Goal: Task Accomplishment & Management: Use online tool/utility

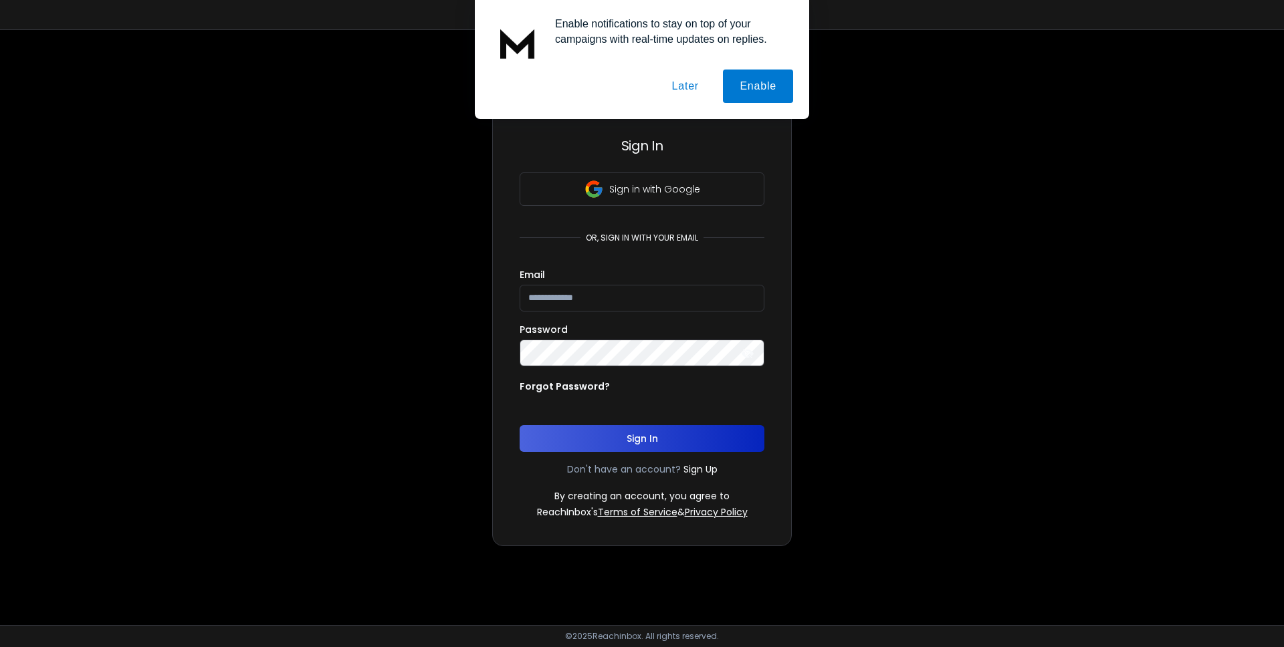
click at [606, 294] on input "email" at bounding box center [642, 298] width 245 height 27
paste input "**********"
type input "**********"
click at [750, 357] on icon at bounding box center [748, 354] width 12 height 12
click at [700, 433] on button "Sign In" at bounding box center [642, 438] width 245 height 27
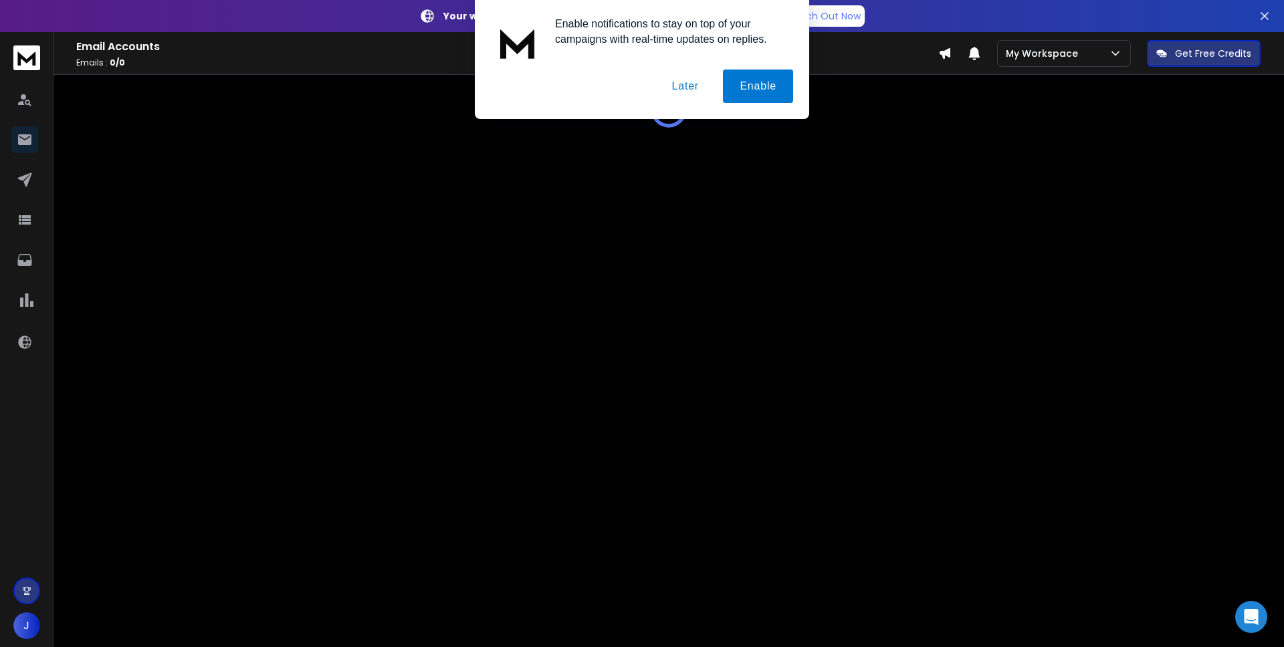
click at [683, 88] on button "Later" at bounding box center [685, 86] width 60 height 33
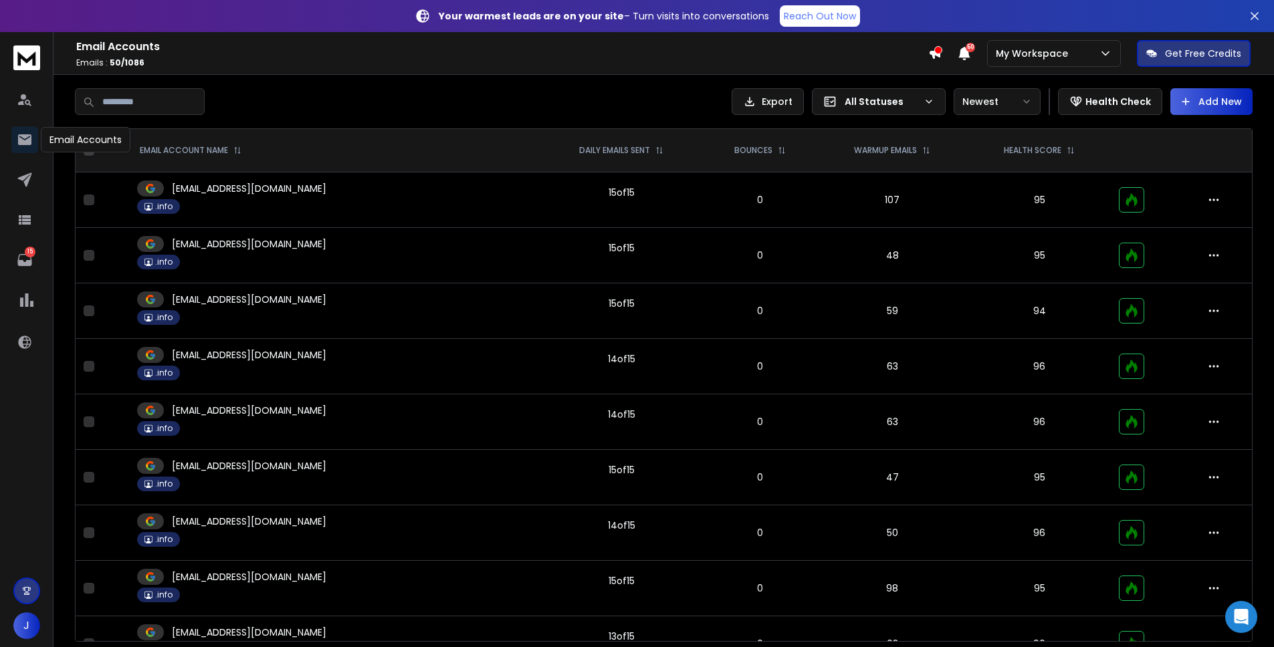
click at [5, 153] on div "15 J" at bounding box center [27, 342] width 54 height 621
click at [12, 146] on link at bounding box center [24, 139] width 27 height 27
click at [23, 253] on icon at bounding box center [25, 260] width 16 height 16
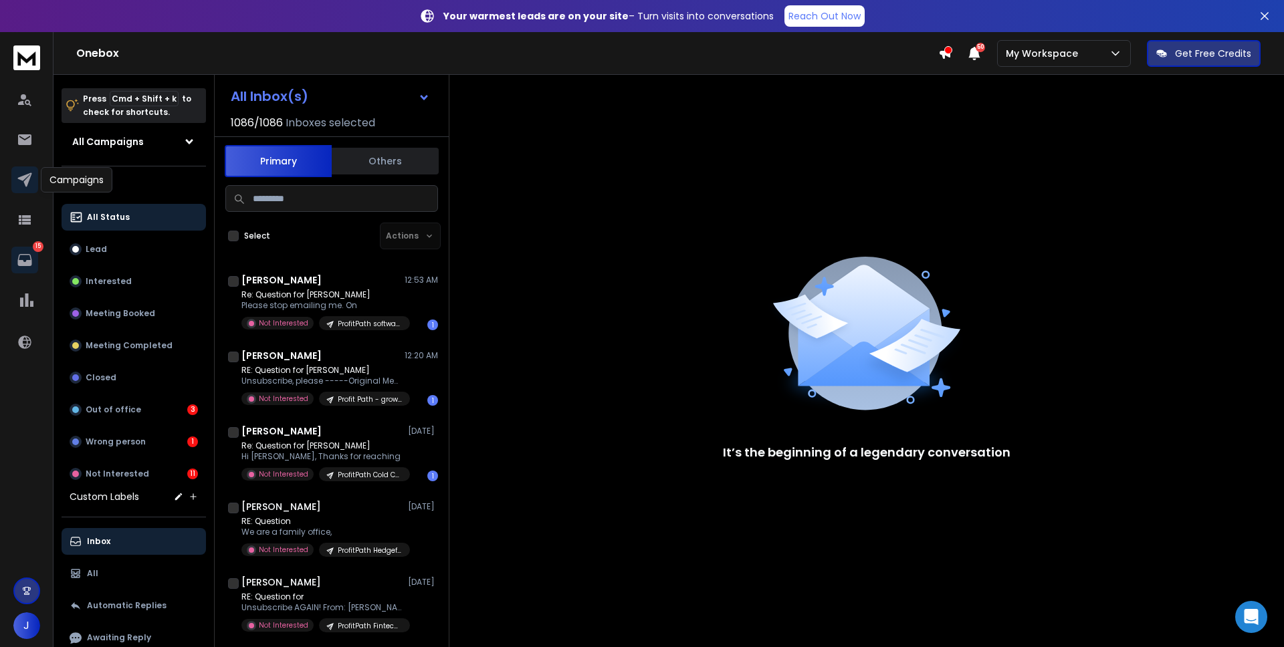
click at [29, 182] on icon at bounding box center [25, 180] width 16 height 16
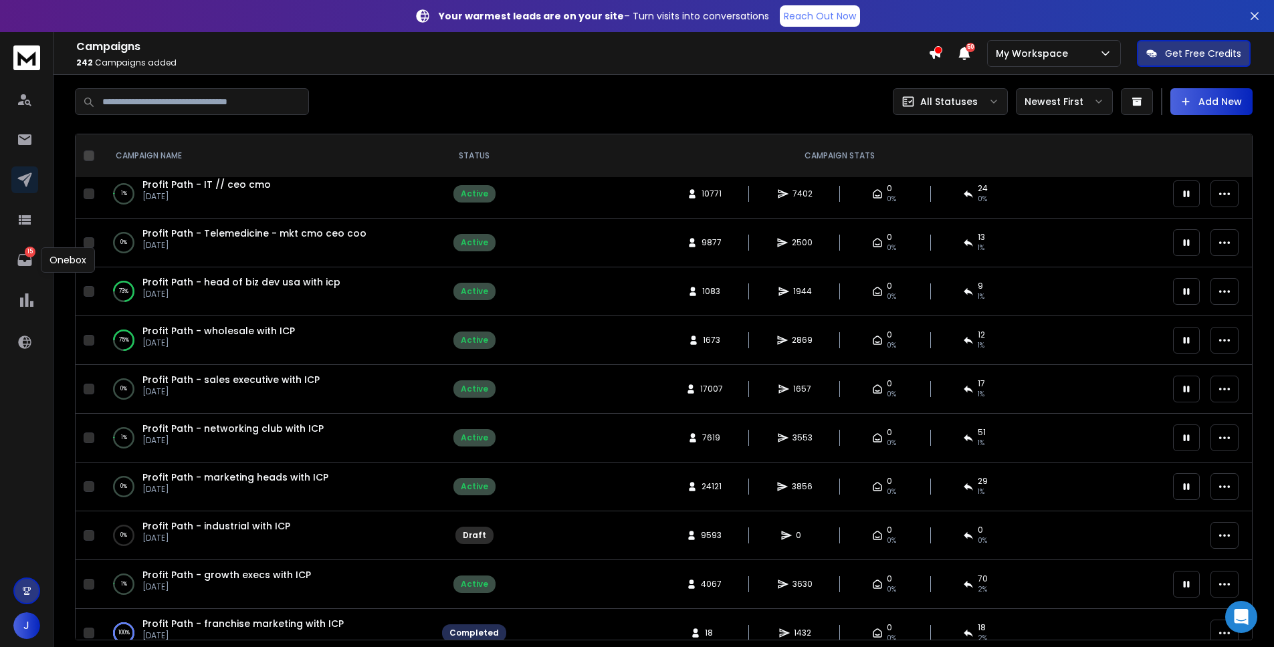
scroll to position [597, 0]
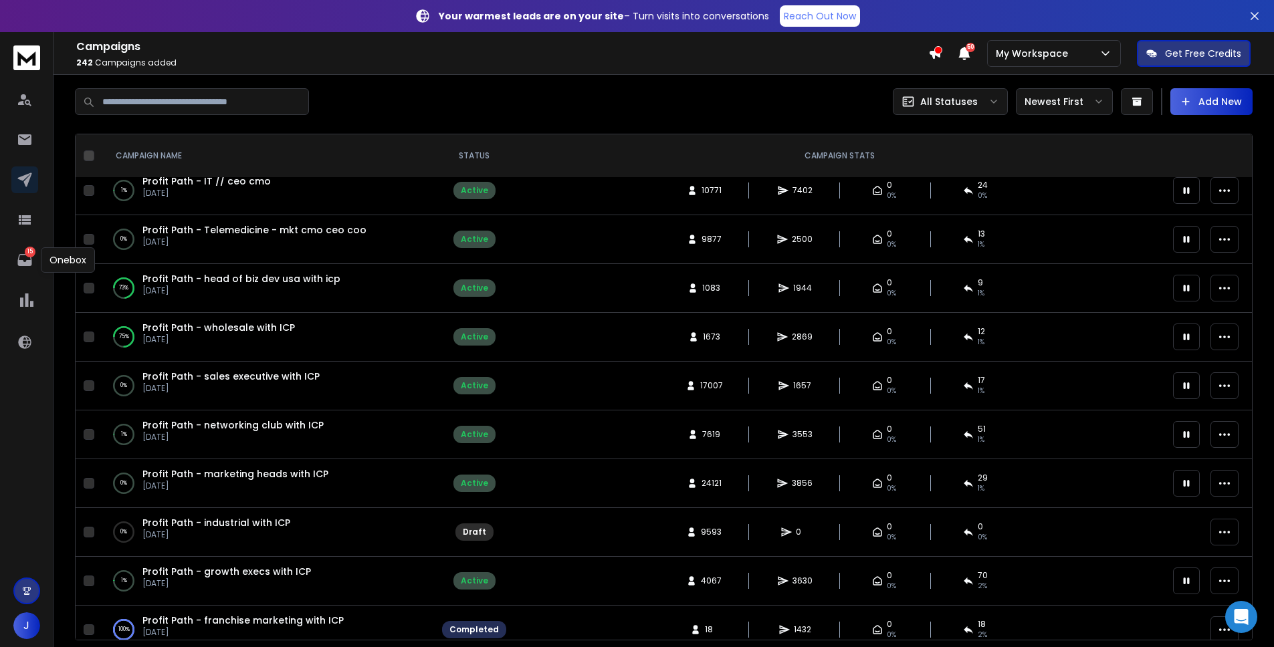
click at [580, 385] on div "17007 1657 0 0% 17 1 %" at bounding box center [839, 385] width 635 height 21
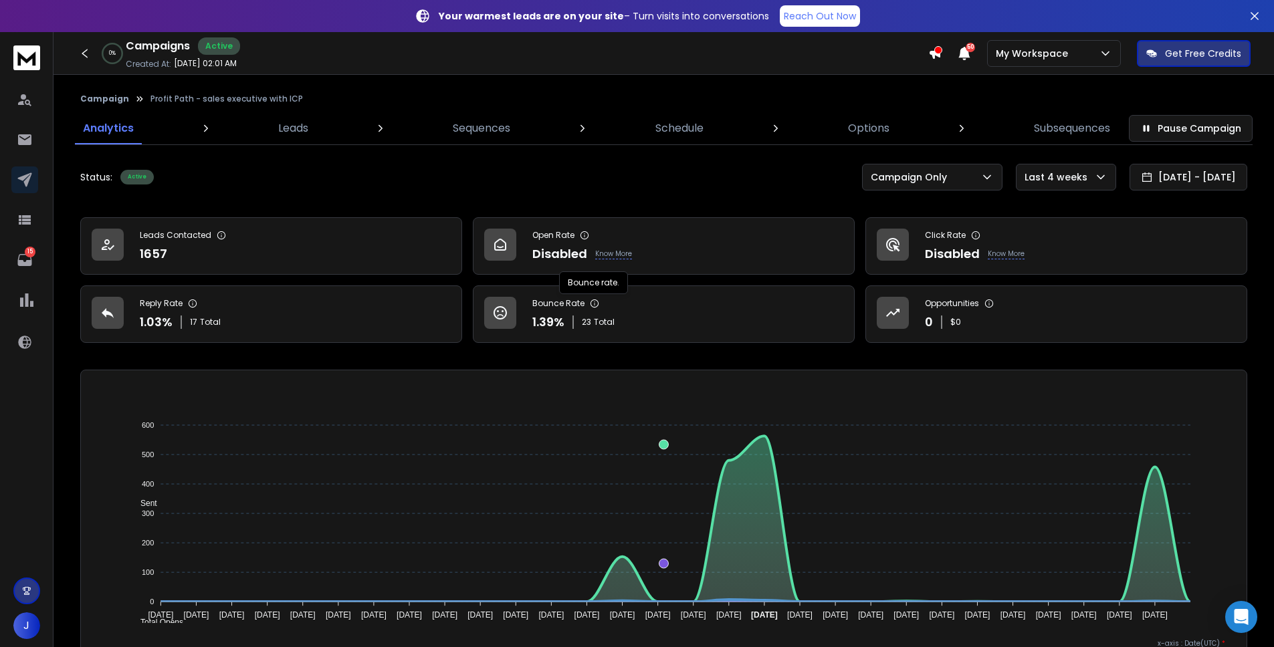
click at [590, 303] on icon at bounding box center [594, 303] width 9 height 9
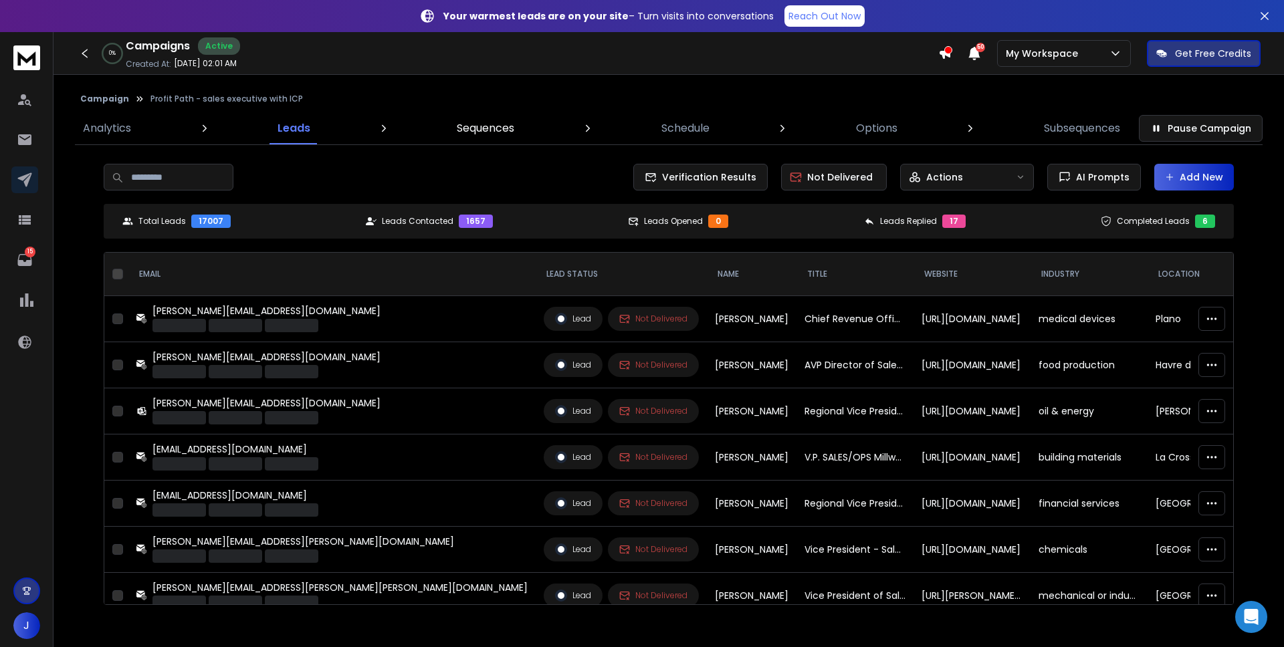
click at [477, 140] on link "Sequences" at bounding box center [486, 128] width 74 height 32
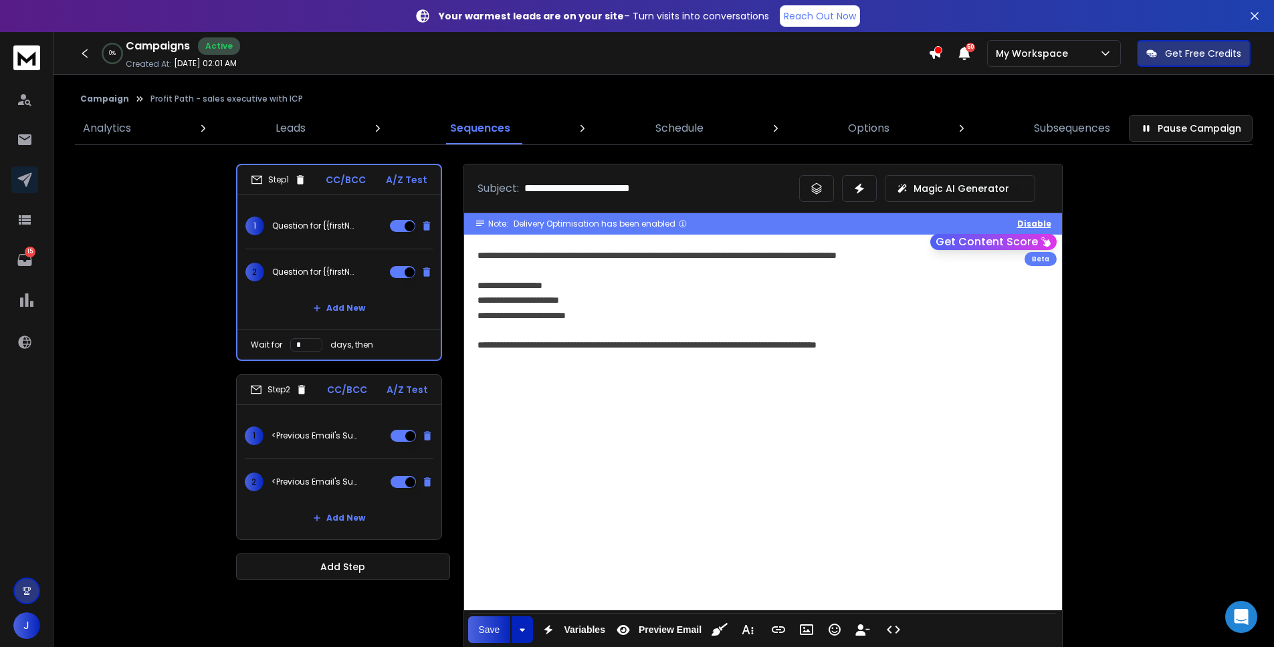
click at [282, 270] on p "Question for {{firstName}}" at bounding box center [315, 272] width 86 height 11
click at [330, 217] on div "1 Question for {{firstName}}" at bounding box center [301, 226] width 112 height 19
click at [26, 146] on icon at bounding box center [25, 140] width 16 height 16
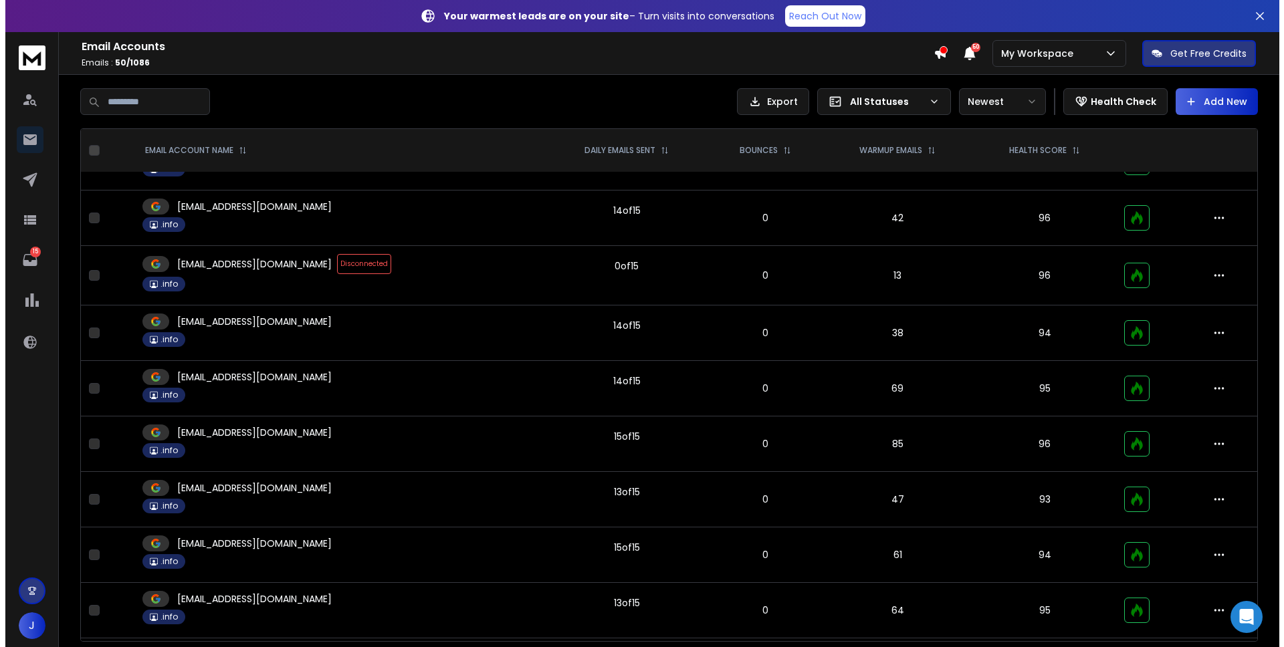
scroll to position [1093, 0]
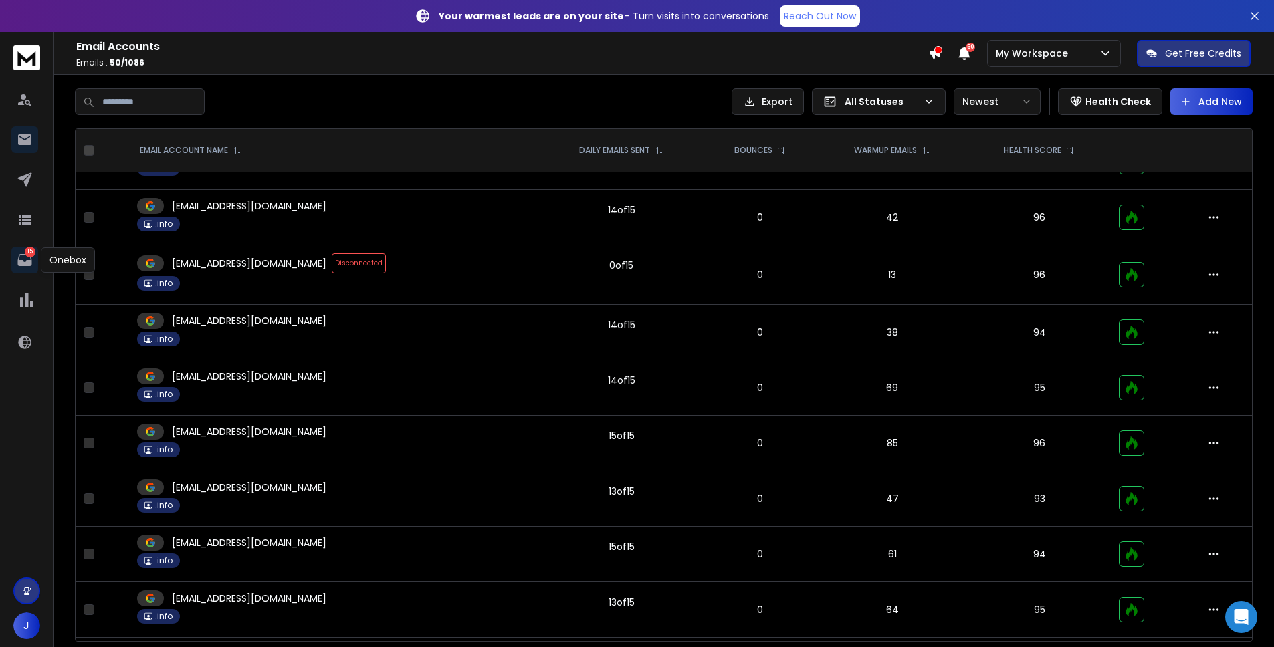
click at [21, 259] on icon at bounding box center [25, 260] width 16 height 16
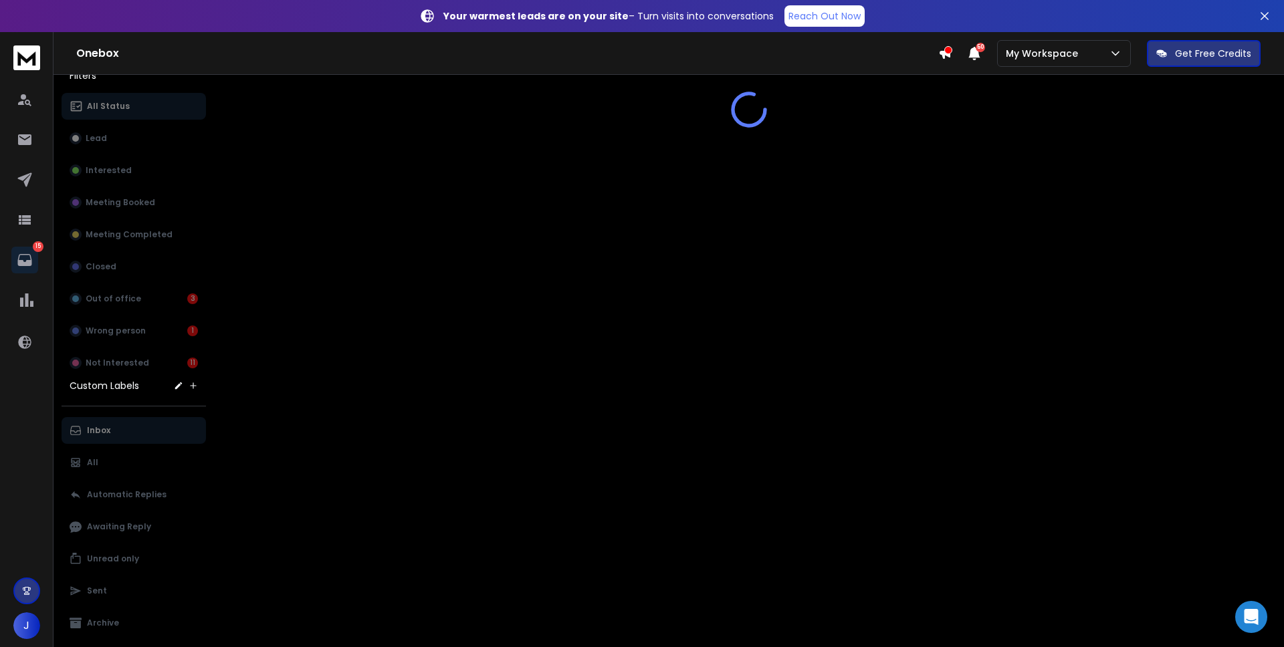
scroll to position [121, 0]
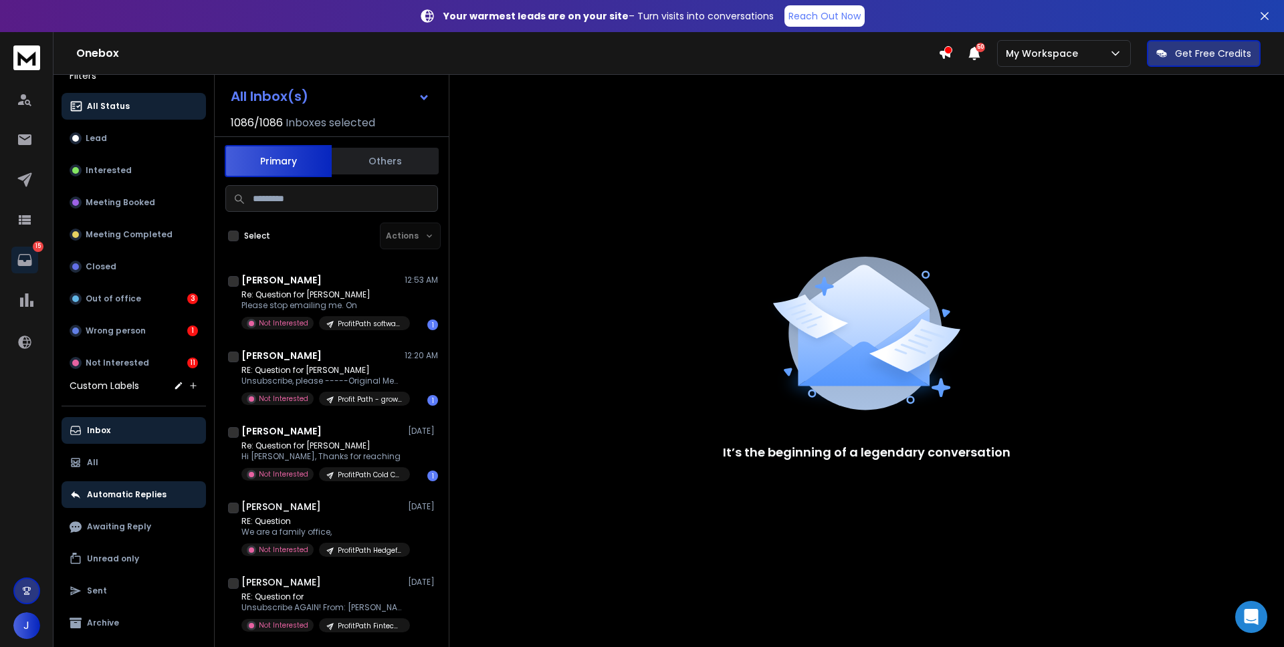
click at [124, 490] on p "Automatic Replies" at bounding box center [127, 495] width 80 height 11
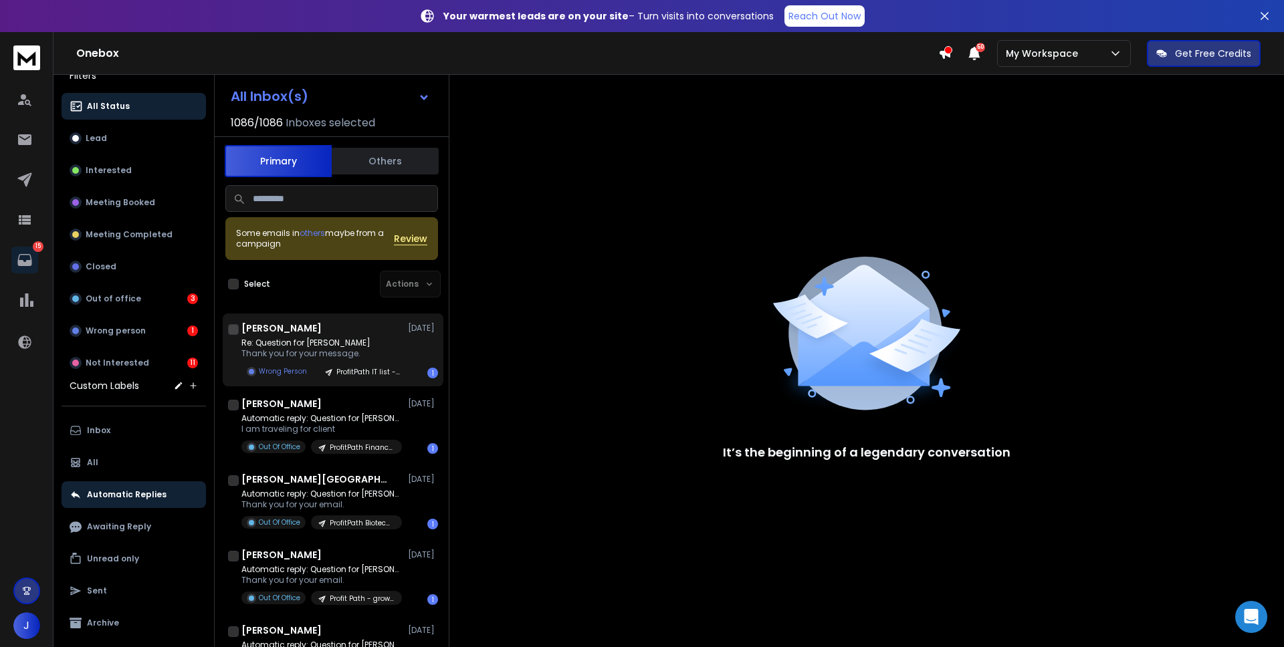
click at [329, 346] on p "Re: Question for [PERSON_NAME]" at bounding box center [321, 343] width 161 height 11
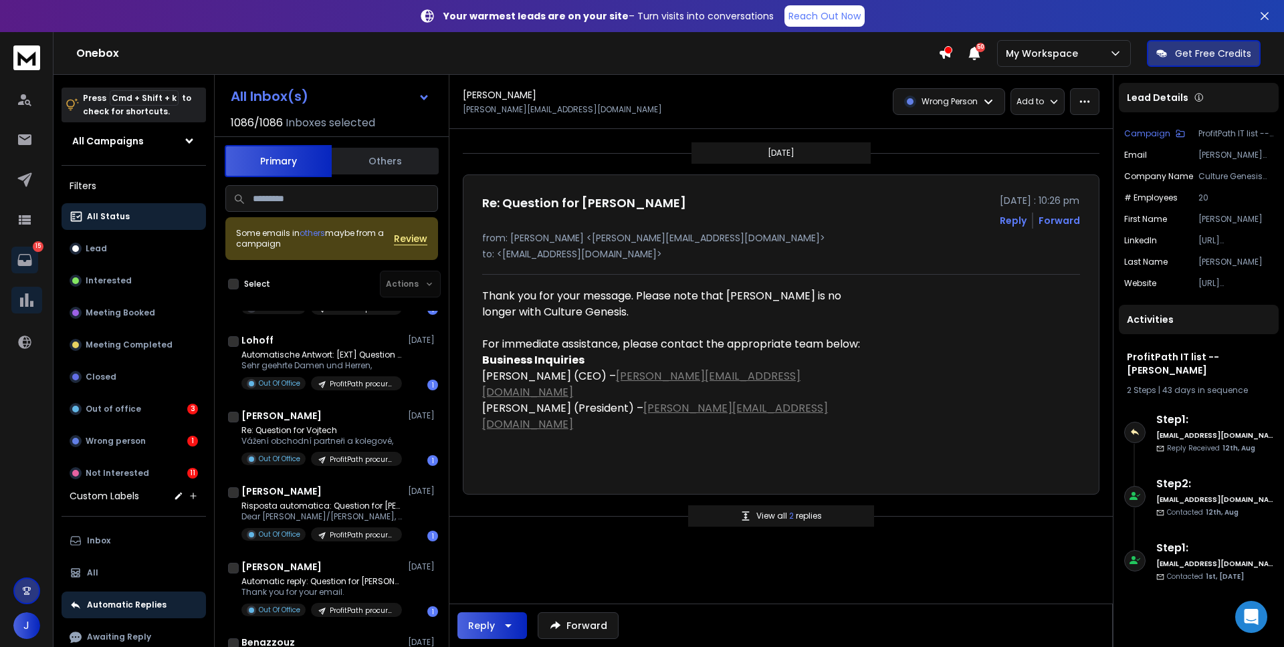
scroll to position [0, 0]
click at [145, 147] on button "All Campaigns" at bounding box center [134, 141] width 144 height 27
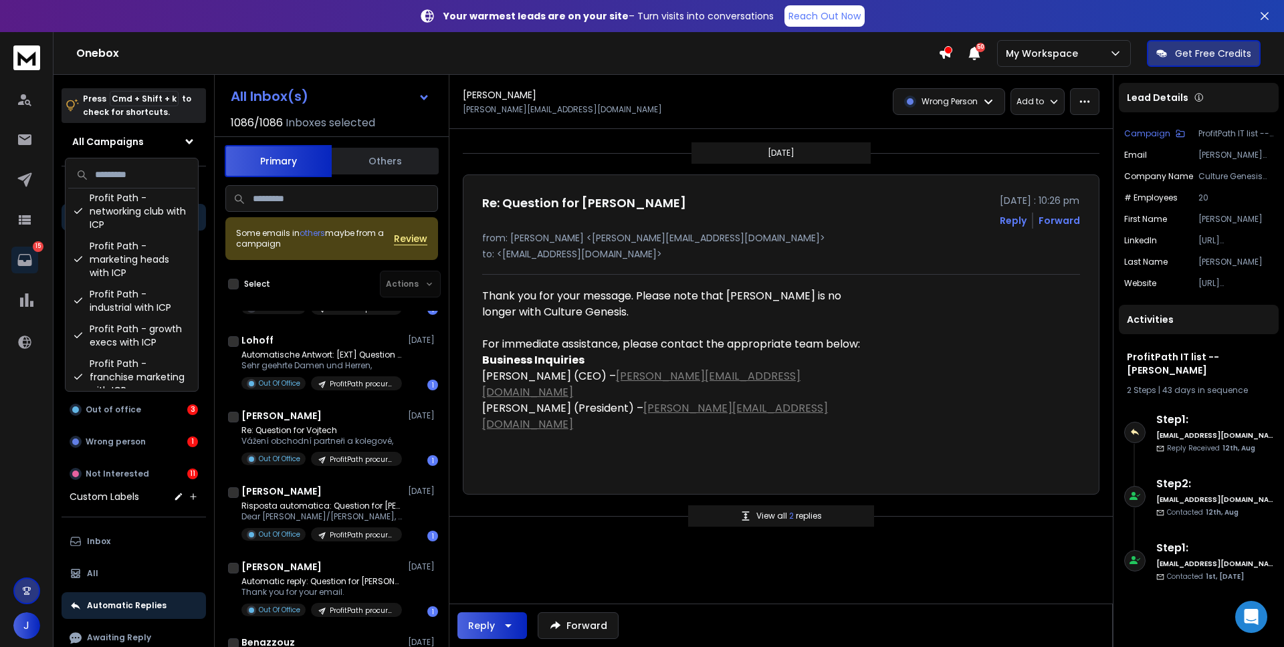
scroll to position [849, 0]
click at [115, 135] on h1 "All Campaigns" at bounding box center [108, 141] width 72 height 13
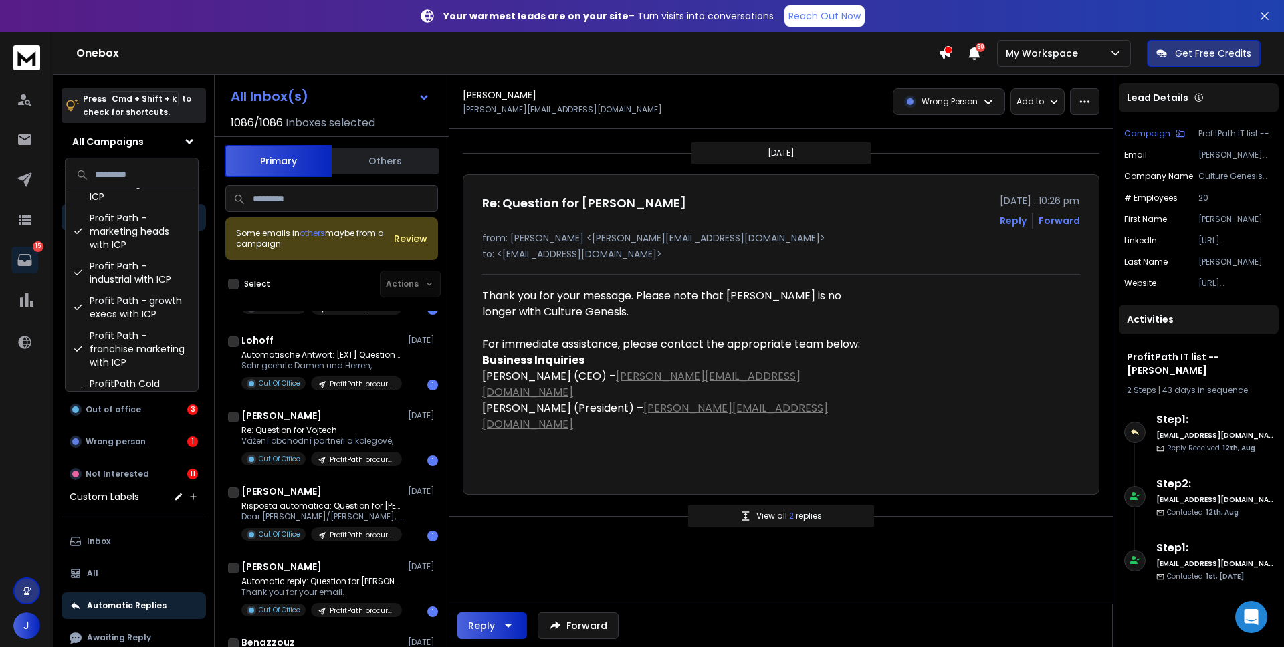
click at [141, 158] on div "All Campaigns Outreachify - Test Campaign Profit Path - networking club with IC…" at bounding box center [132, 275] width 134 height 234
click at [138, 144] on h1 "All Campaigns" at bounding box center [108, 141] width 72 height 13
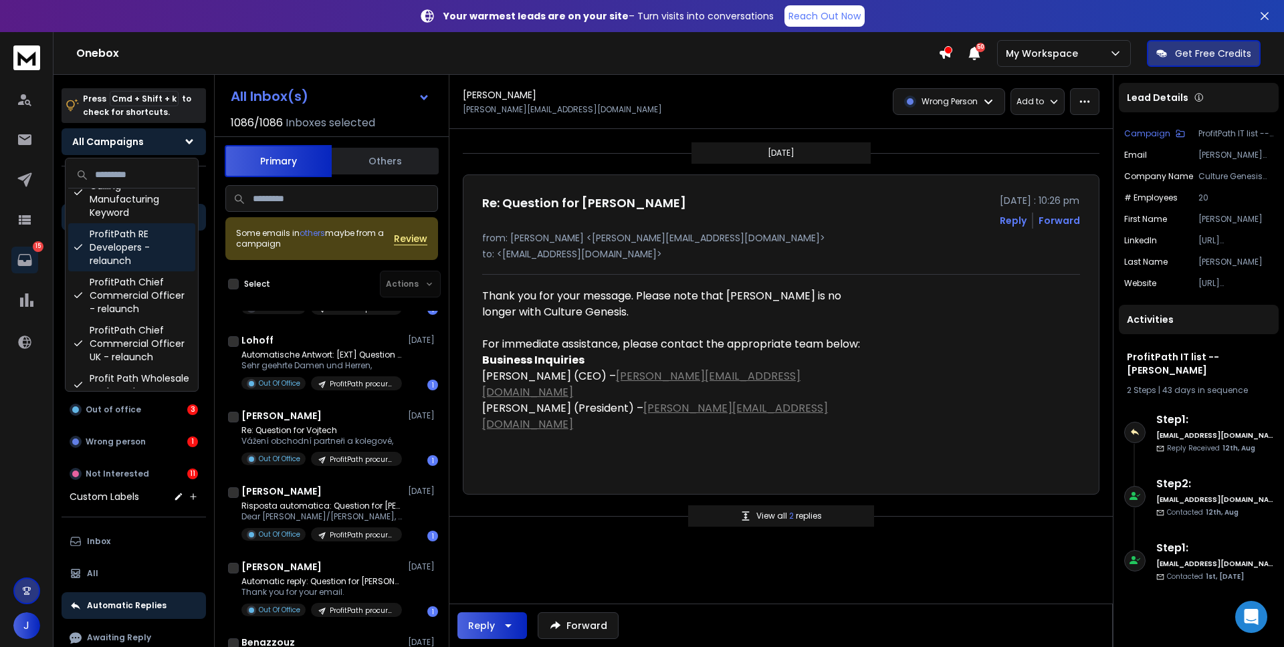
scroll to position [1287, 0]
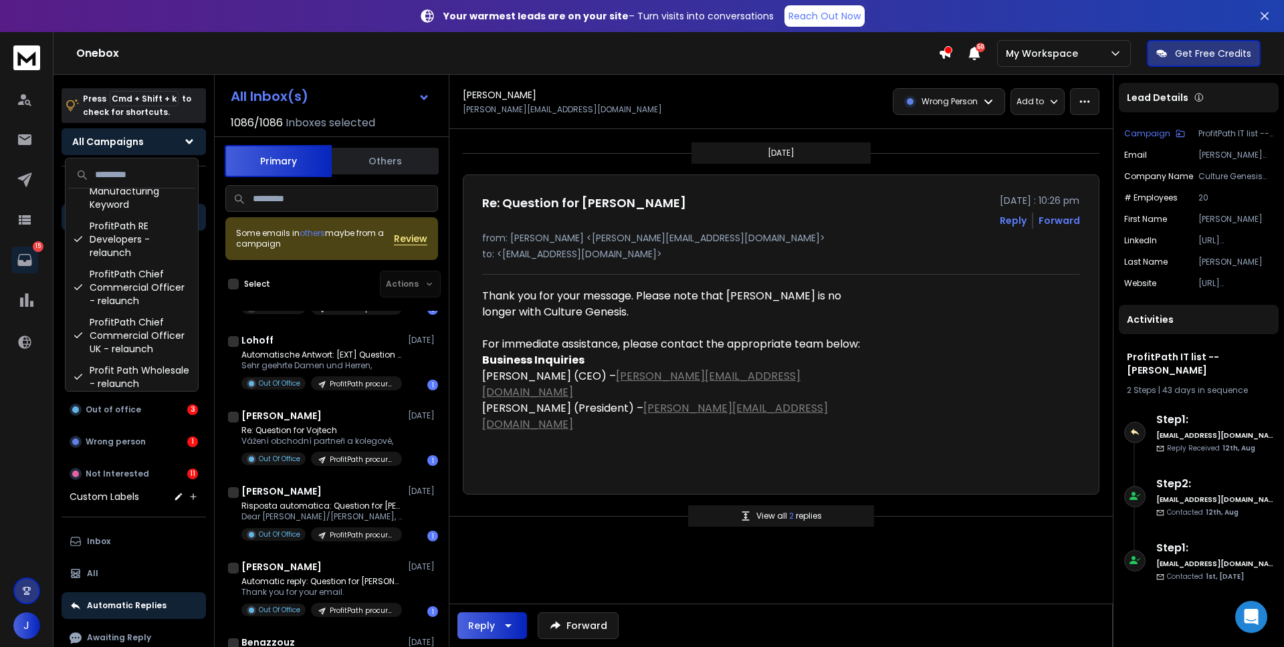
click at [177, 132] on button "All Campaigns" at bounding box center [134, 141] width 144 height 27
click at [397, 58] on h1 "Onebox" at bounding box center [507, 53] width 862 height 16
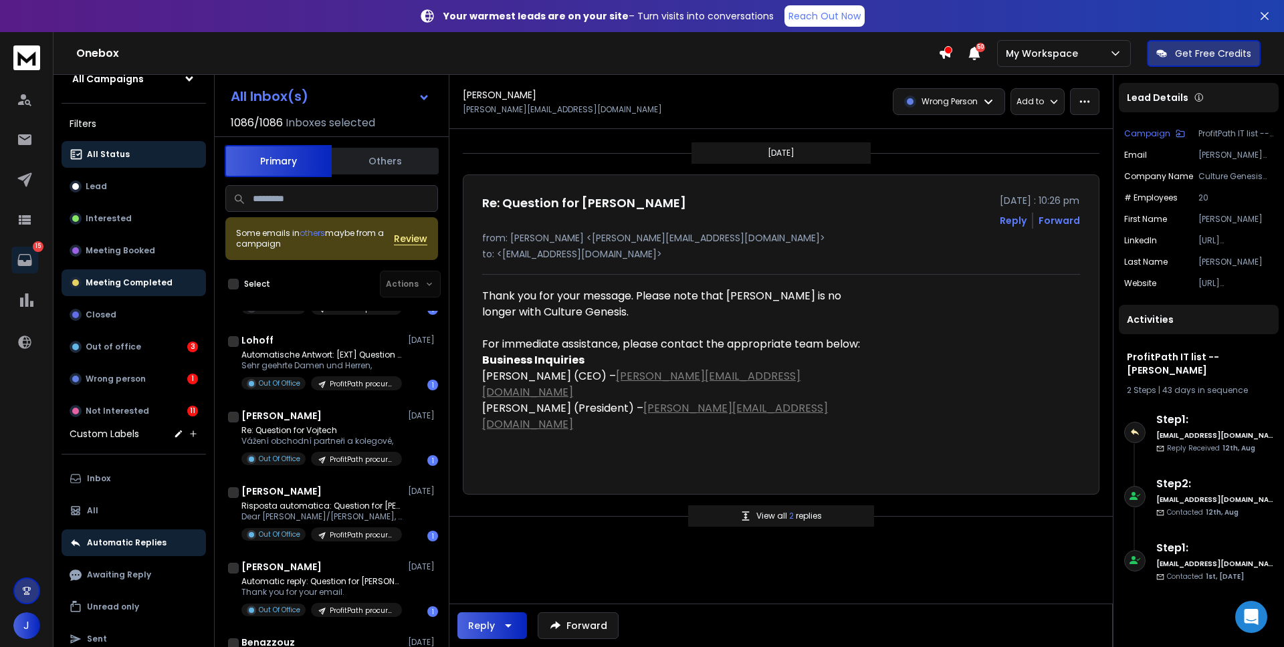
scroll to position [121, 0]
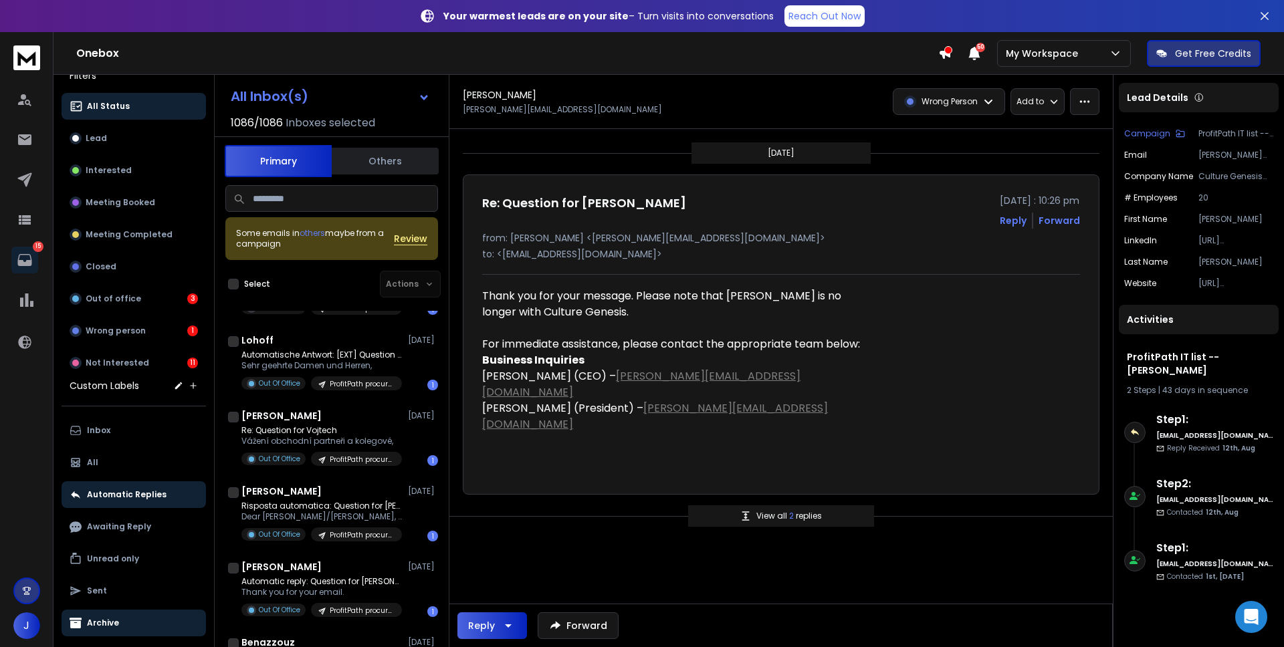
click at [124, 610] on button "Archive" at bounding box center [134, 623] width 144 height 27
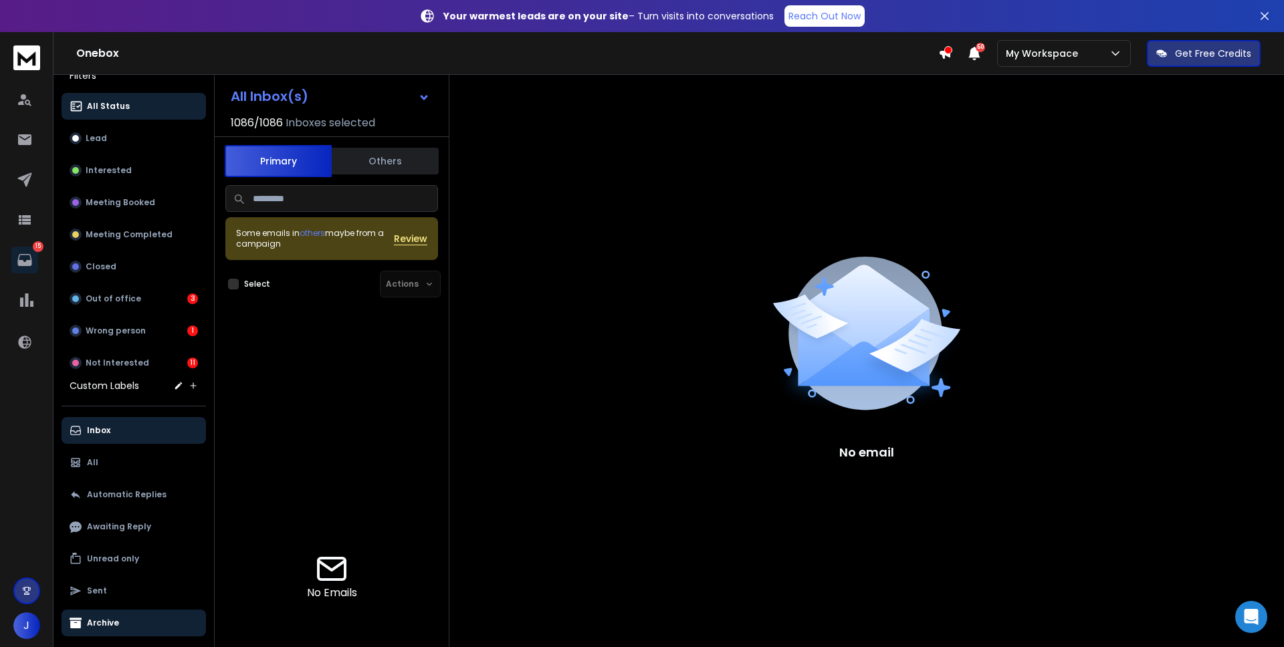
click at [134, 428] on button "Inbox" at bounding box center [134, 430] width 144 height 27
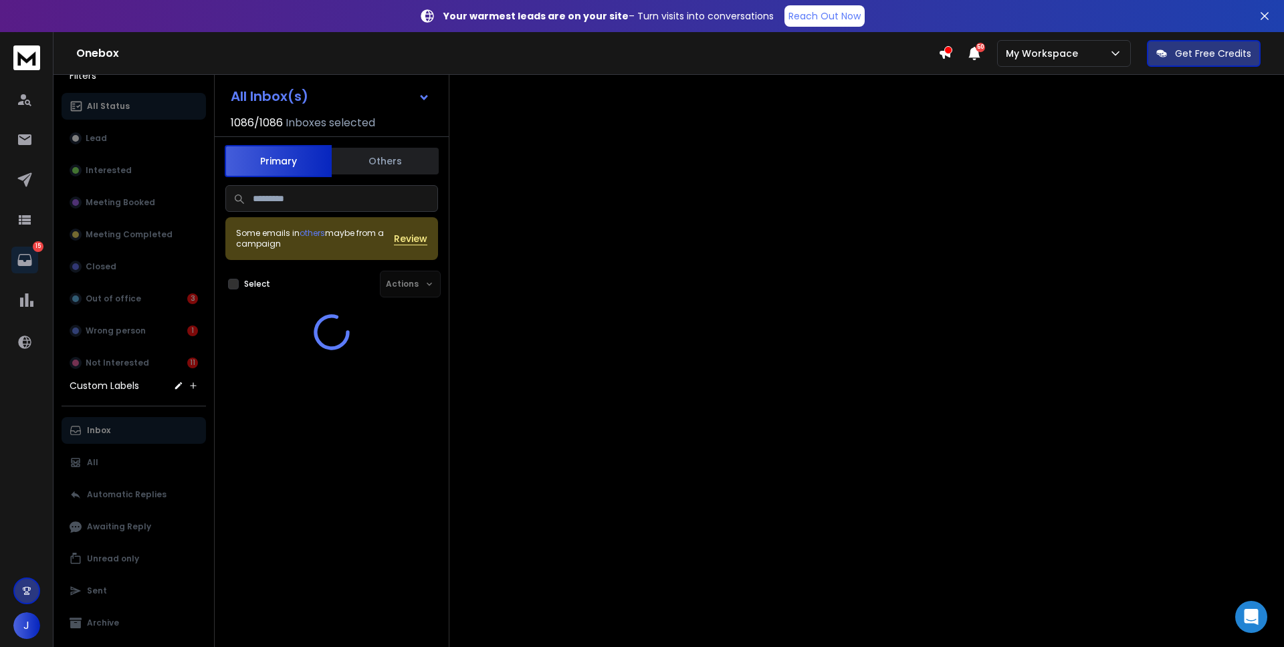
click at [126, 450] on div "Inbox All Automatic Replies Awaiting Reply Unread only Sent Archive" at bounding box center [134, 542] width 144 height 251
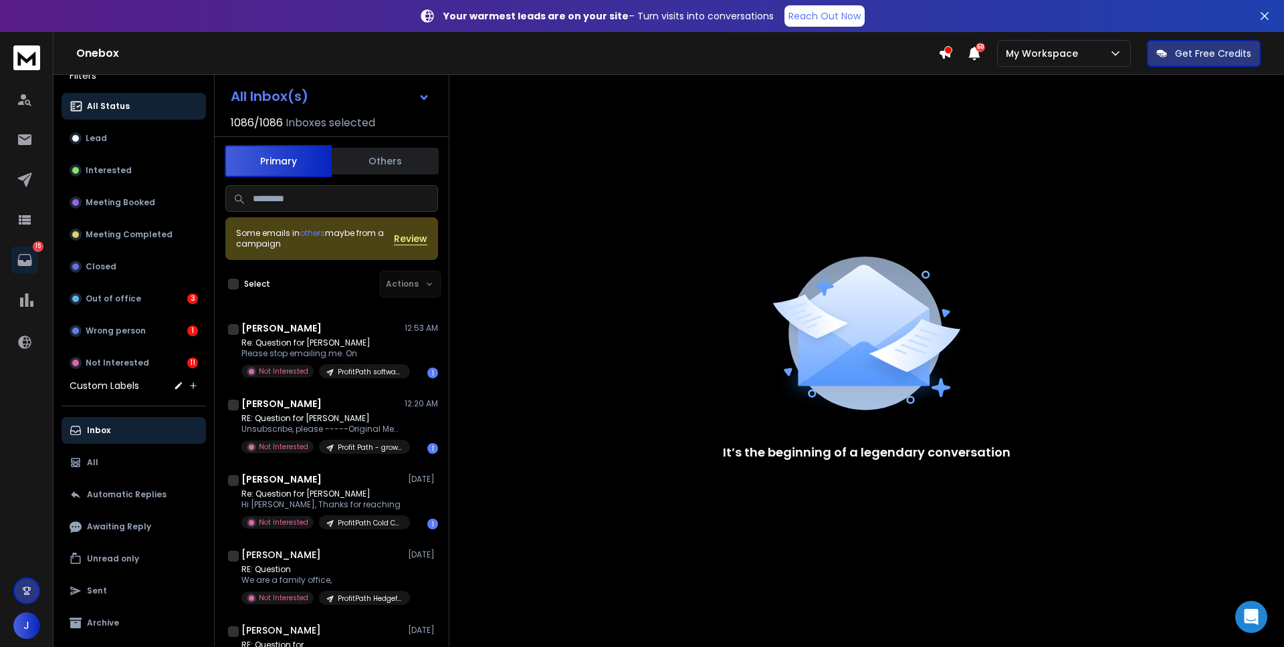
click at [105, 452] on button "All" at bounding box center [134, 462] width 144 height 27
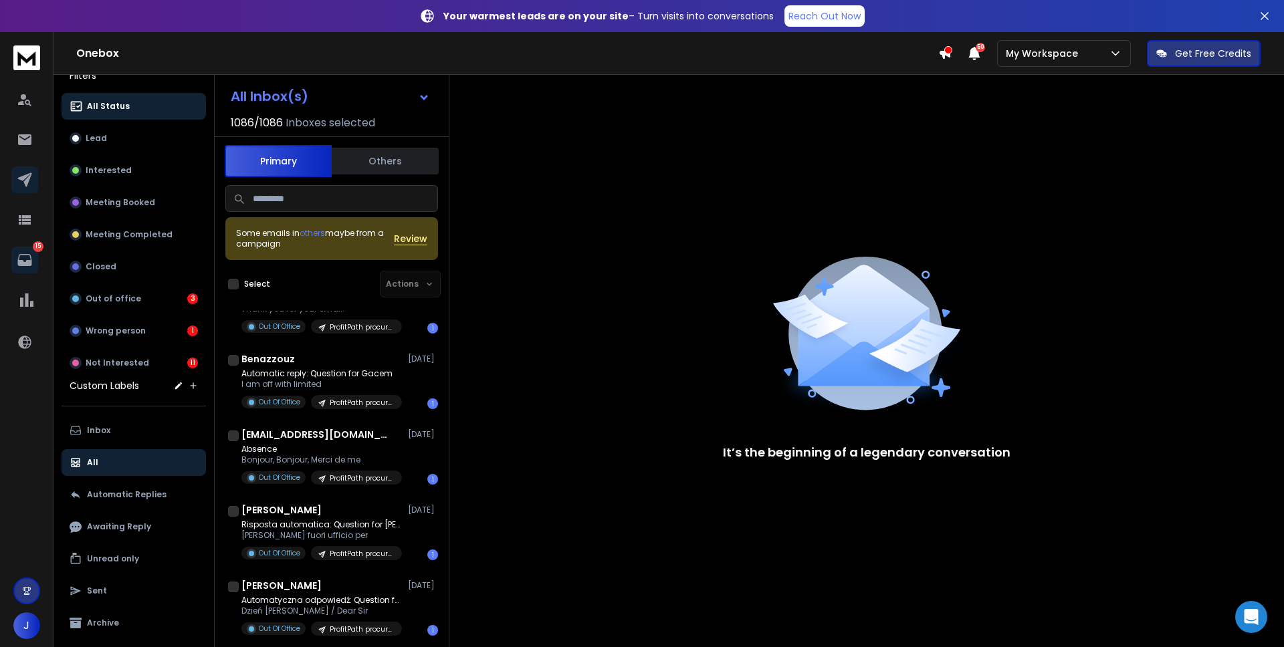
scroll to position [5576, 0]
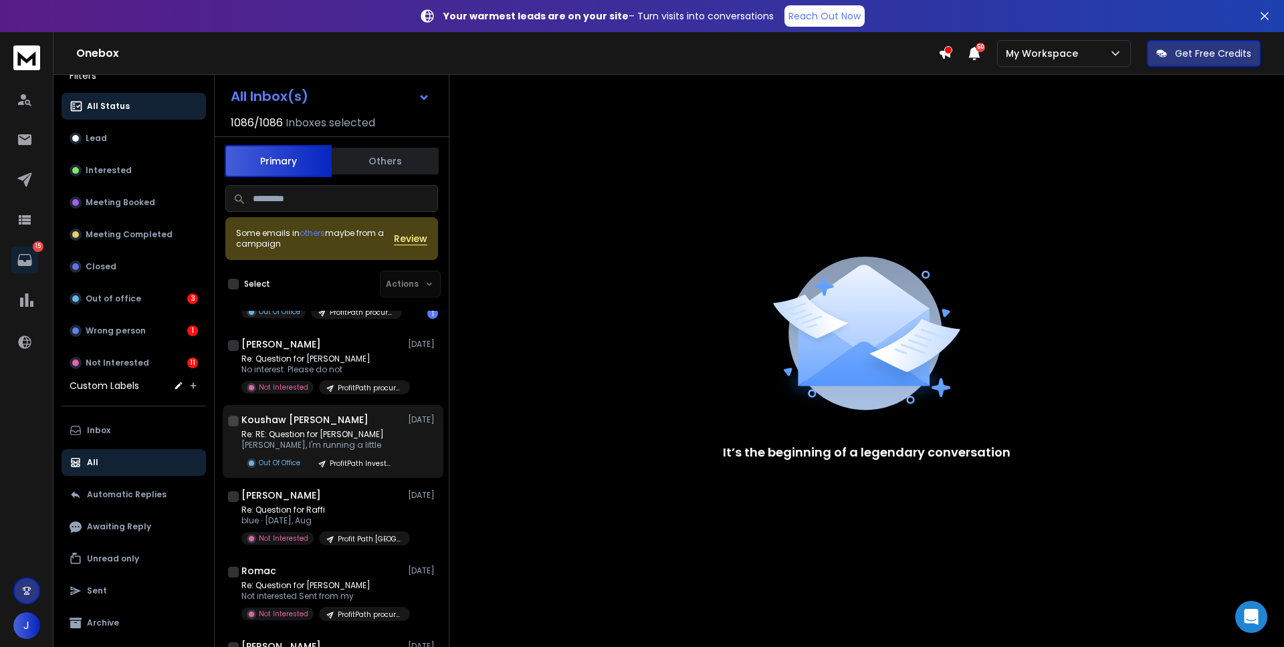
click at [297, 424] on h1 "Koushaw [PERSON_NAME]" at bounding box center [304, 419] width 127 height 13
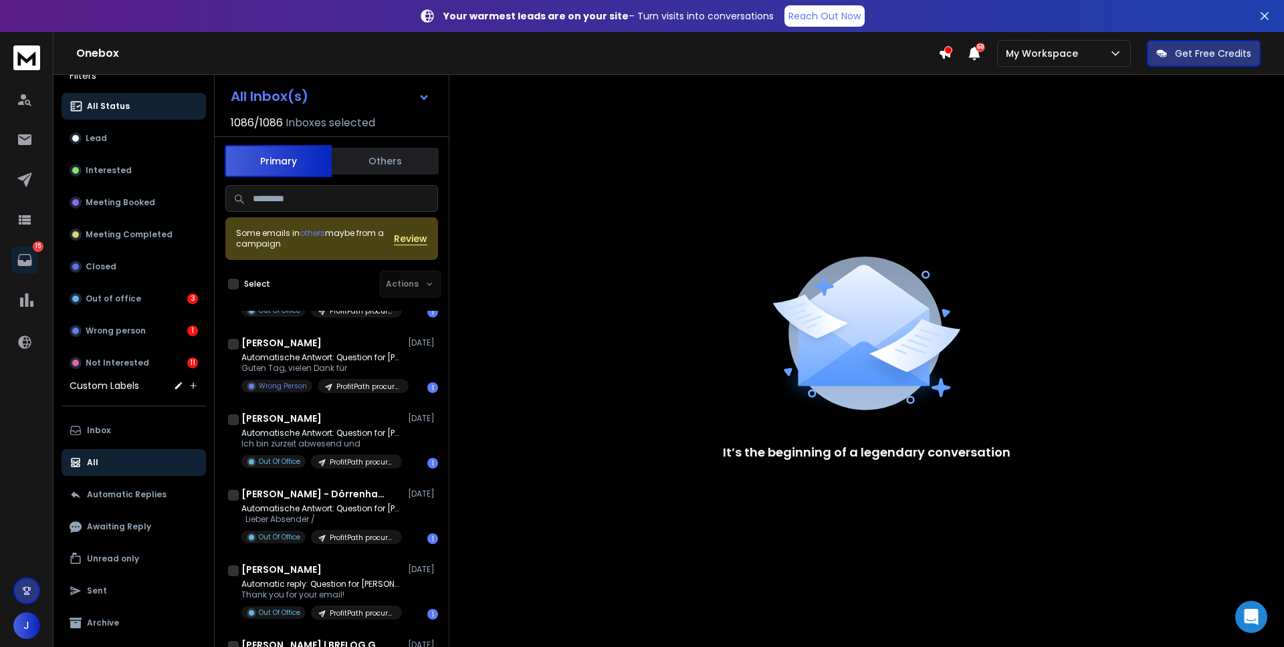
scroll to position [9790, 0]
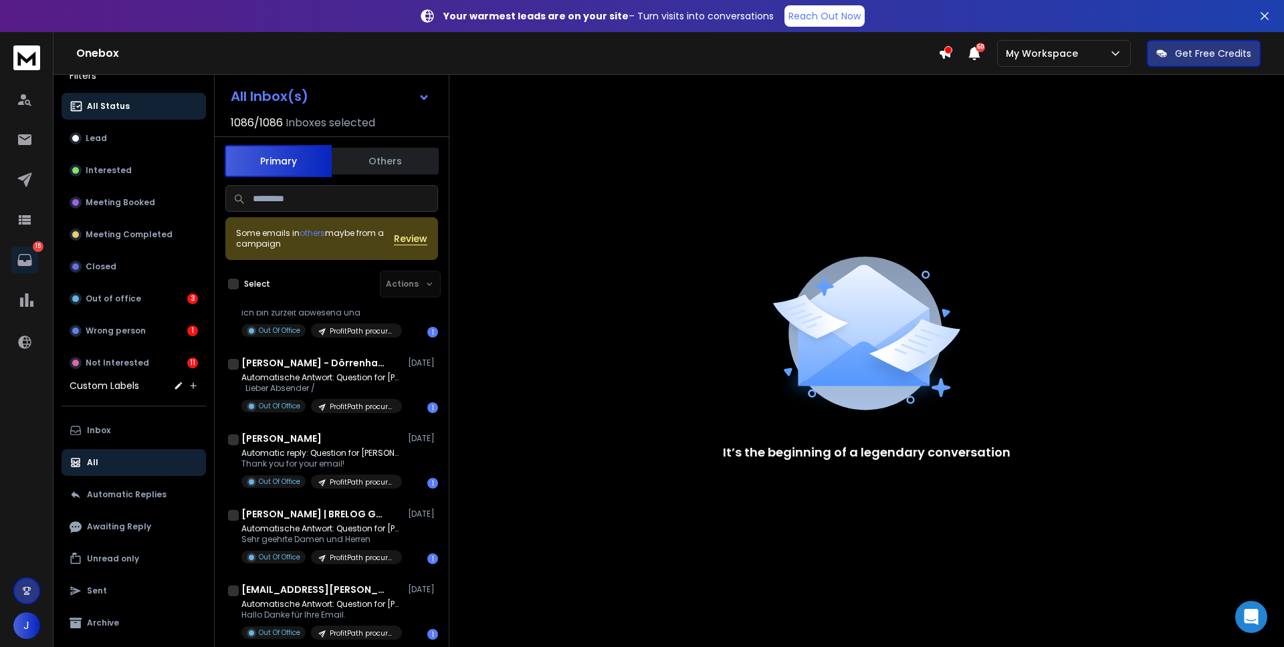
click at [314, 231] on span "others" at bounding box center [312, 232] width 25 height 11
click at [422, 239] on span "Review" at bounding box center [410, 238] width 33 height 13
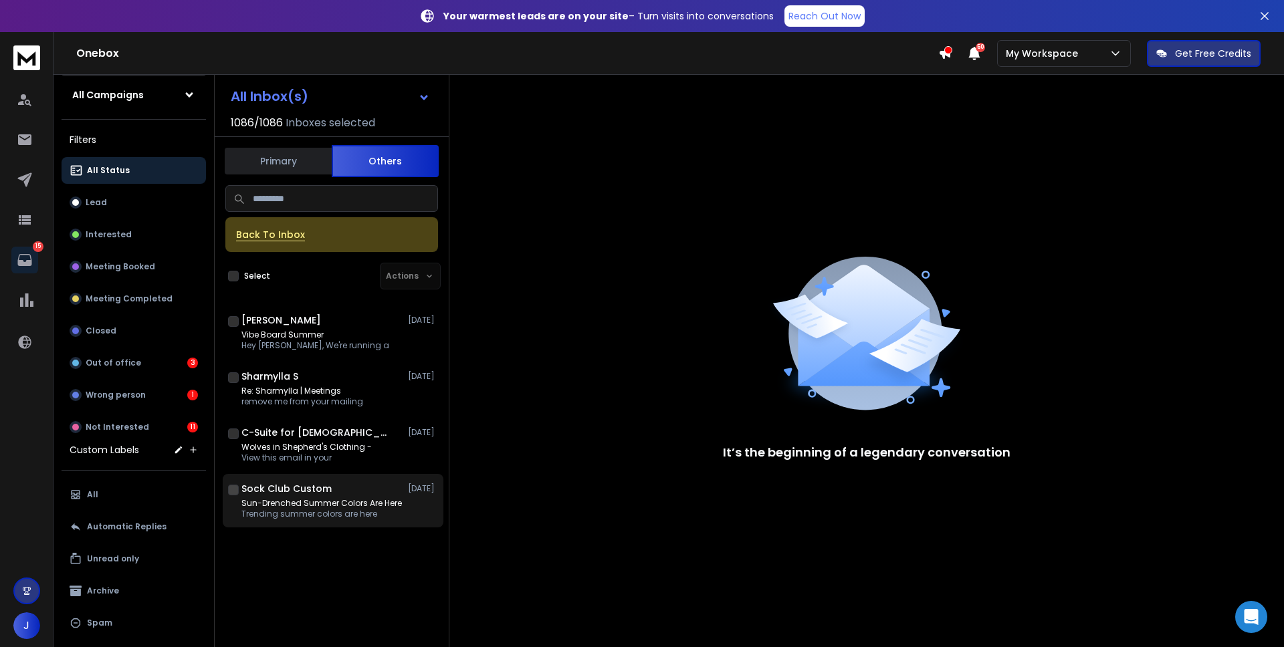
click at [322, 484] on h1 "Sock Club Custom" at bounding box center [286, 488] width 90 height 13
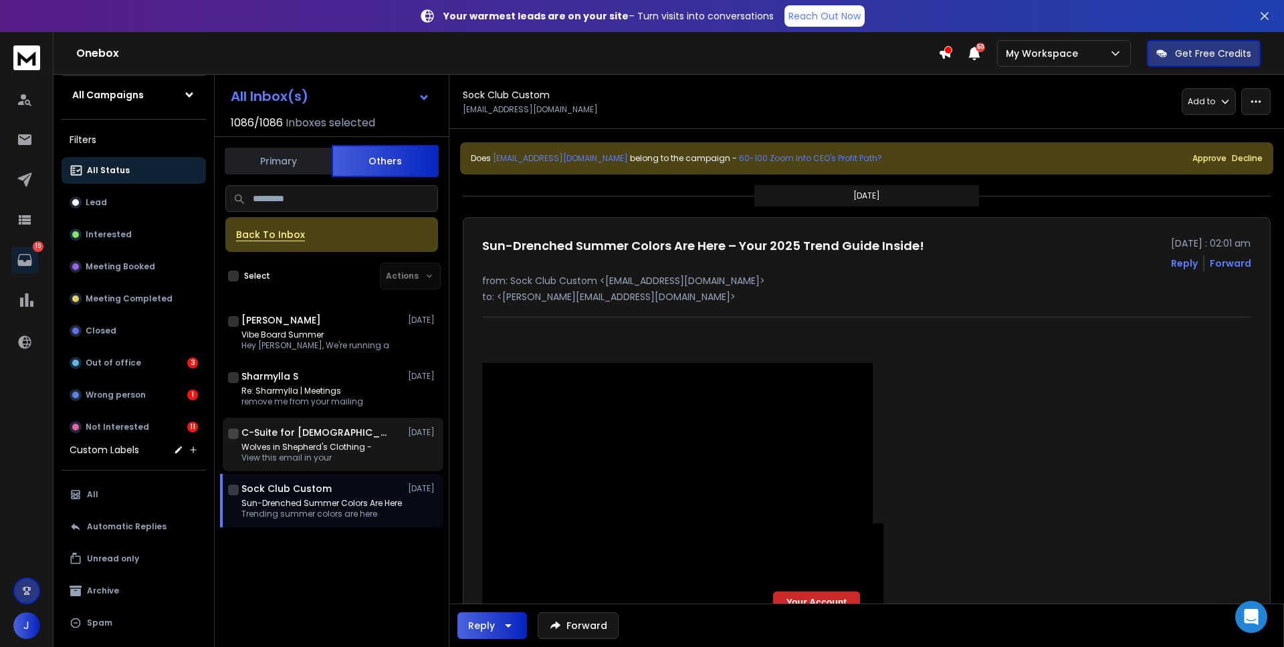
click at [362, 418] on div "C-Suite for [DEMOGRAPHIC_DATA] [DATE] Wolves in Shepherd's Clothing - View this…" at bounding box center [333, 445] width 221 height 54
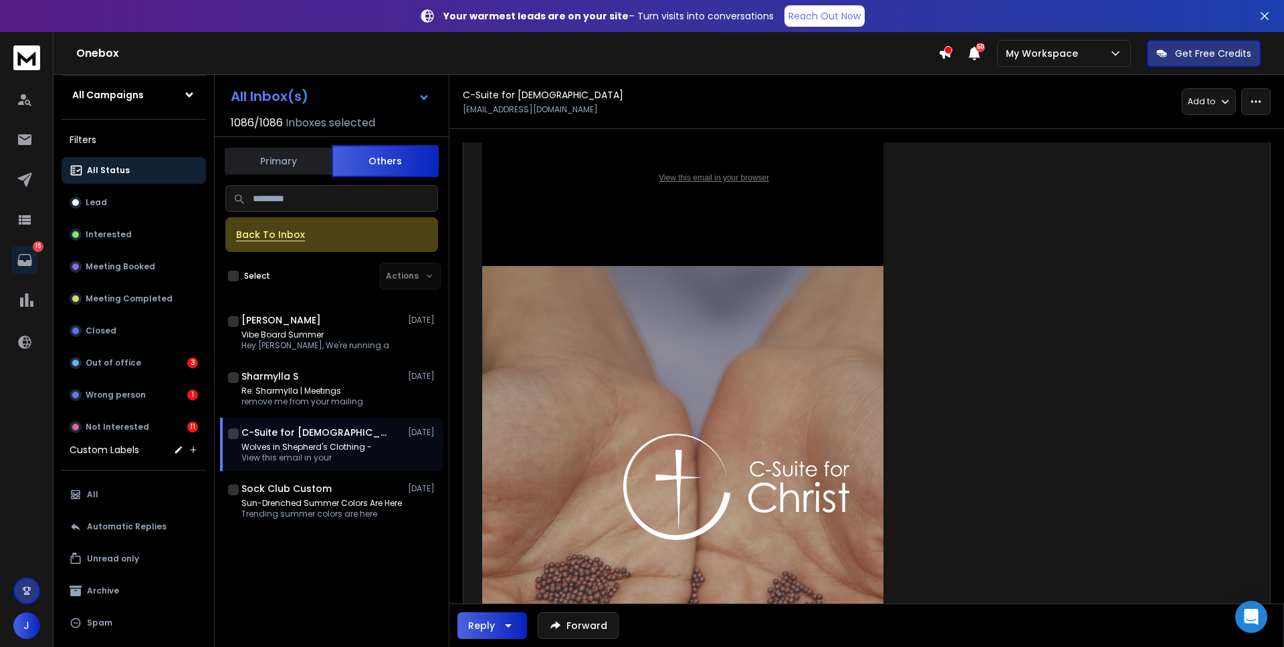
scroll to position [1034, 0]
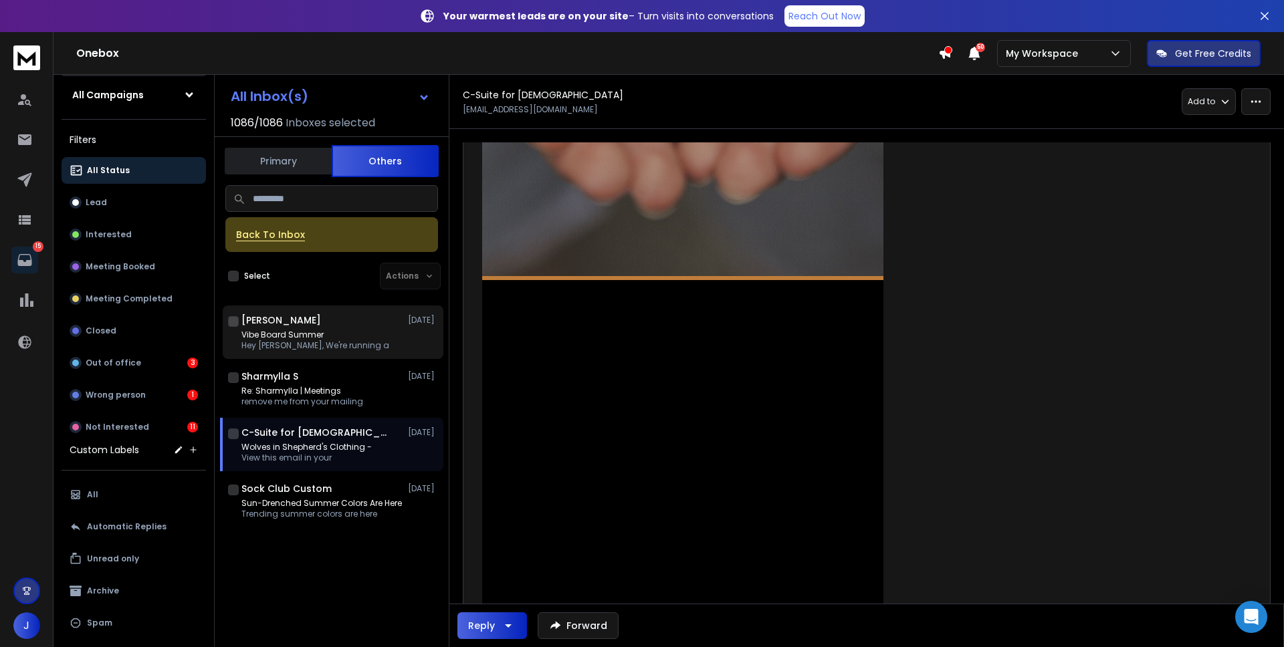
click at [329, 356] on div "[PERSON_NAME] [DATE] Vibe Board Summer Hey [PERSON_NAME], We're running a" at bounding box center [333, 333] width 221 height 54
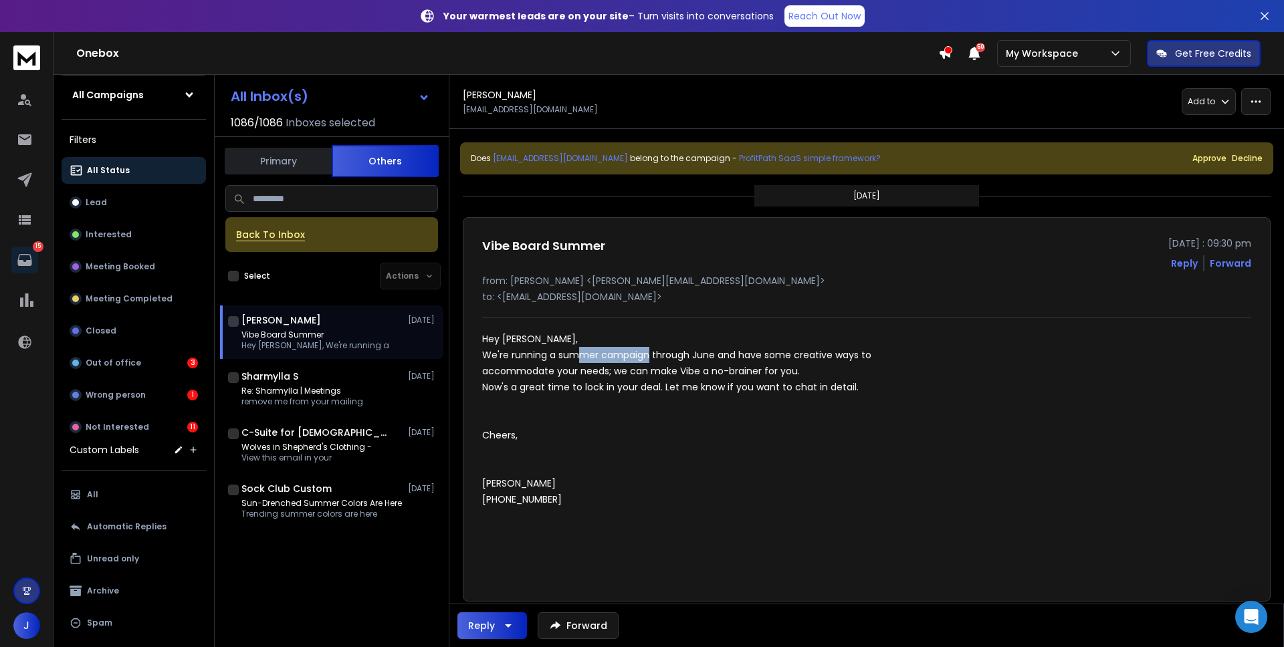
drag, startPoint x: 570, startPoint y: 373, endPoint x: 641, endPoint y: 373, distance: 70.9
click at [641, 373] on span "Hey [PERSON_NAME], We're running a summer campaign through June and have some c…" at bounding box center [678, 419] width 392 height 174
drag, startPoint x: 494, startPoint y: 417, endPoint x: 631, endPoint y: 416, distance: 136.4
click at [597, 417] on span "Hey [PERSON_NAME], We're running a summer campaign through June and have some c…" at bounding box center [678, 419] width 392 height 174
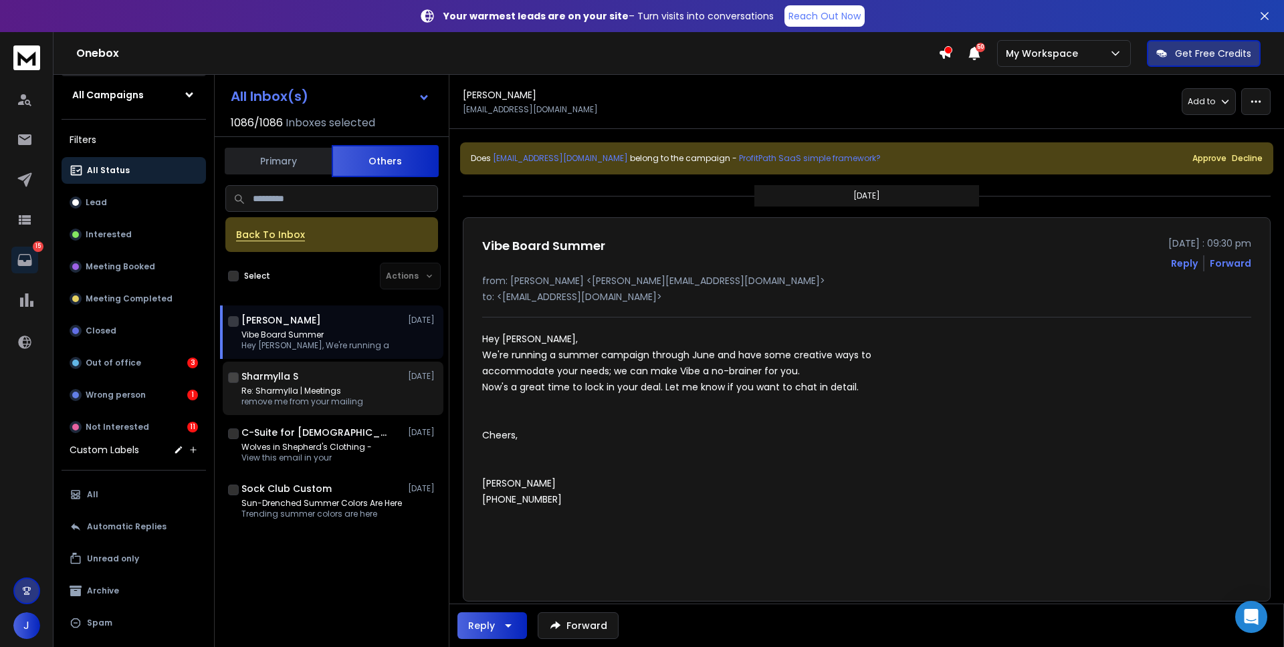
click at [383, 396] on div "Re: Sharmylla | Meetings remove me from your mailing" at bounding box center [339, 396] width 197 height 21
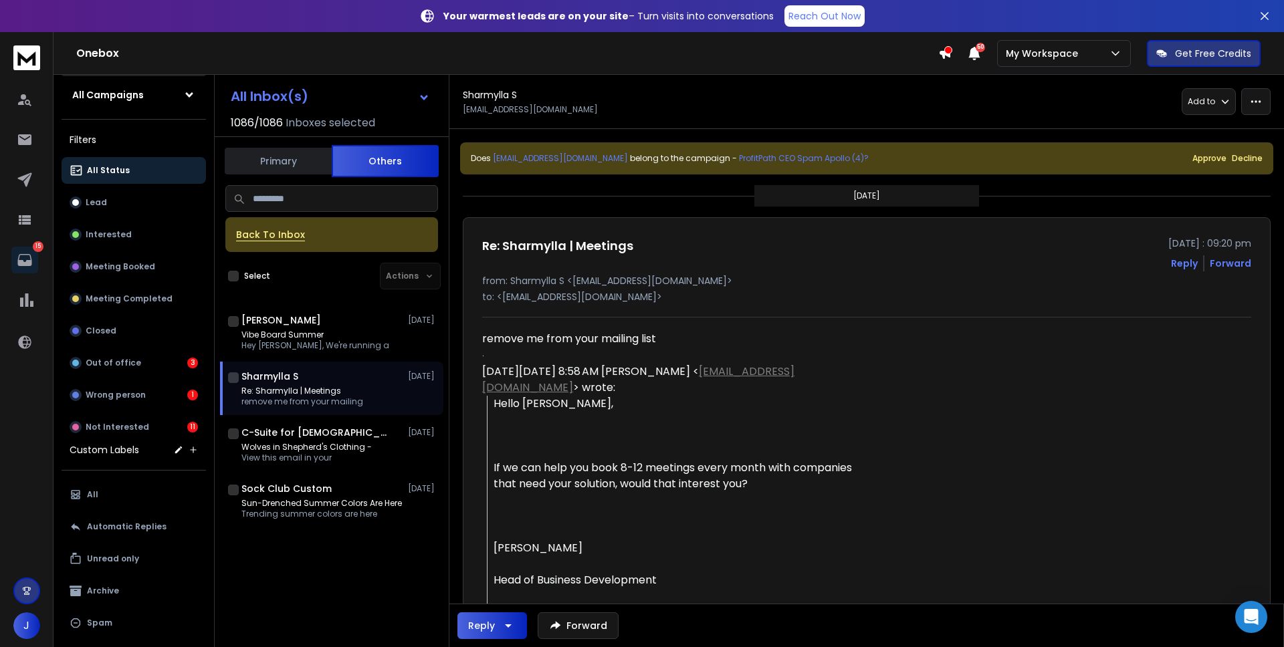
click at [288, 153] on button "Primary" at bounding box center [278, 160] width 107 height 29
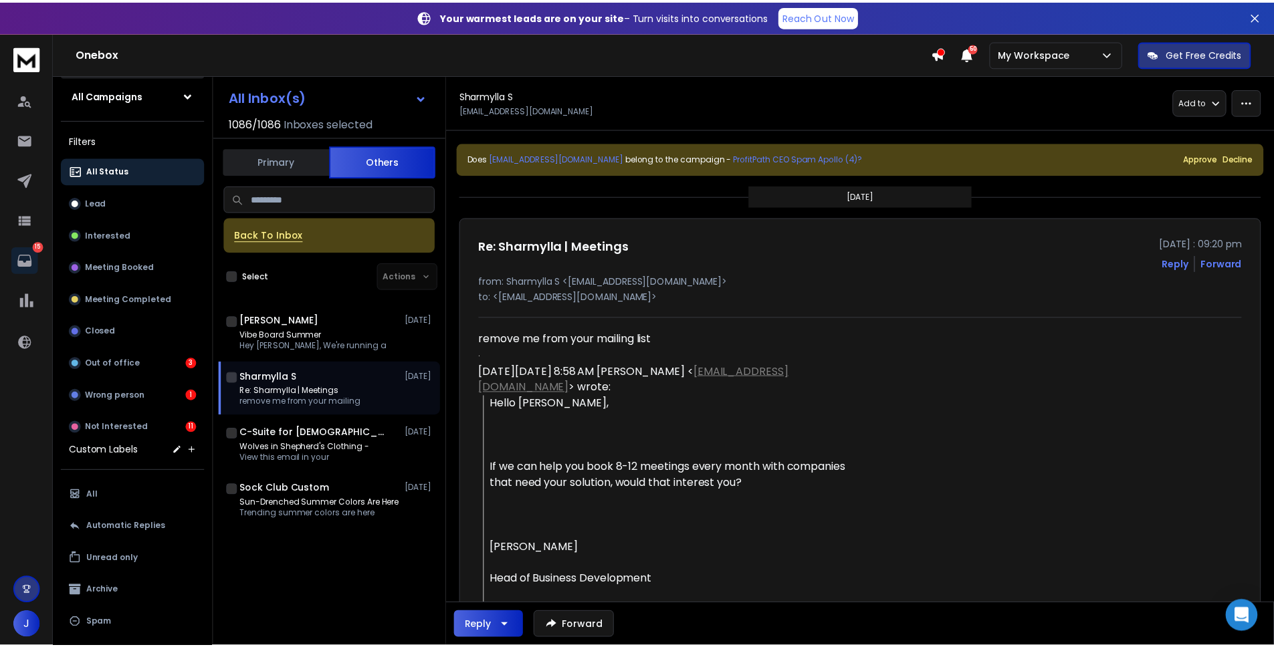
scroll to position [121, 0]
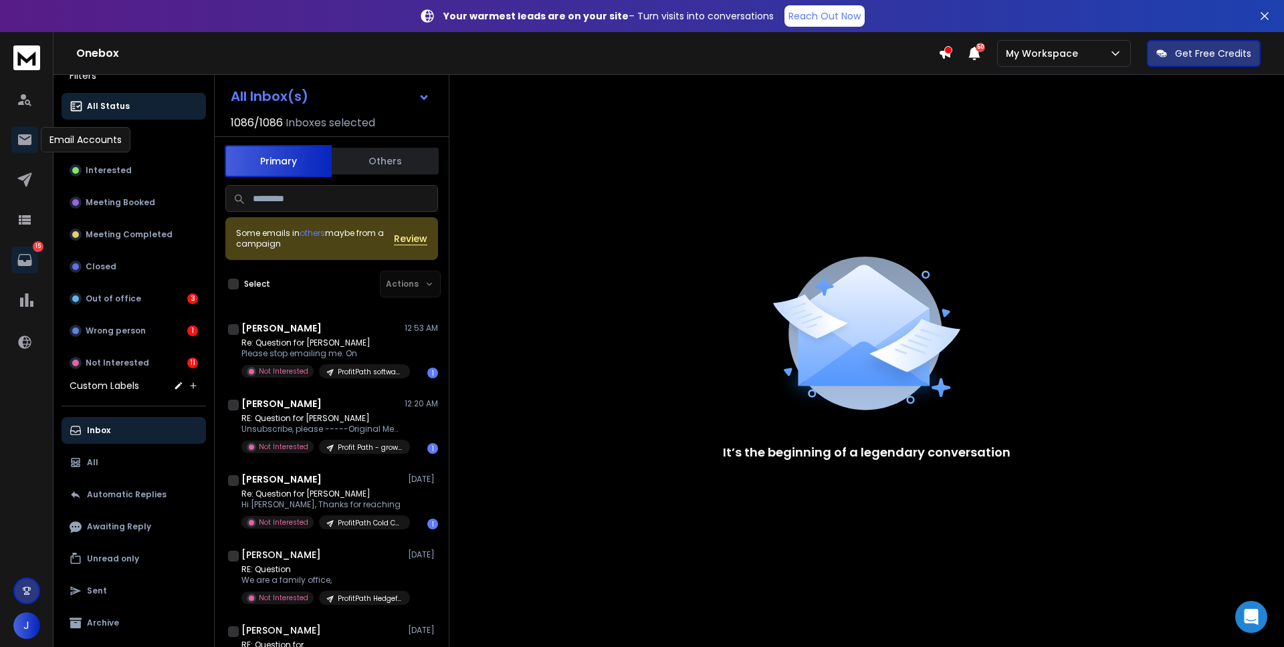
click at [23, 151] on link at bounding box center [24, 139] width 27 height 27
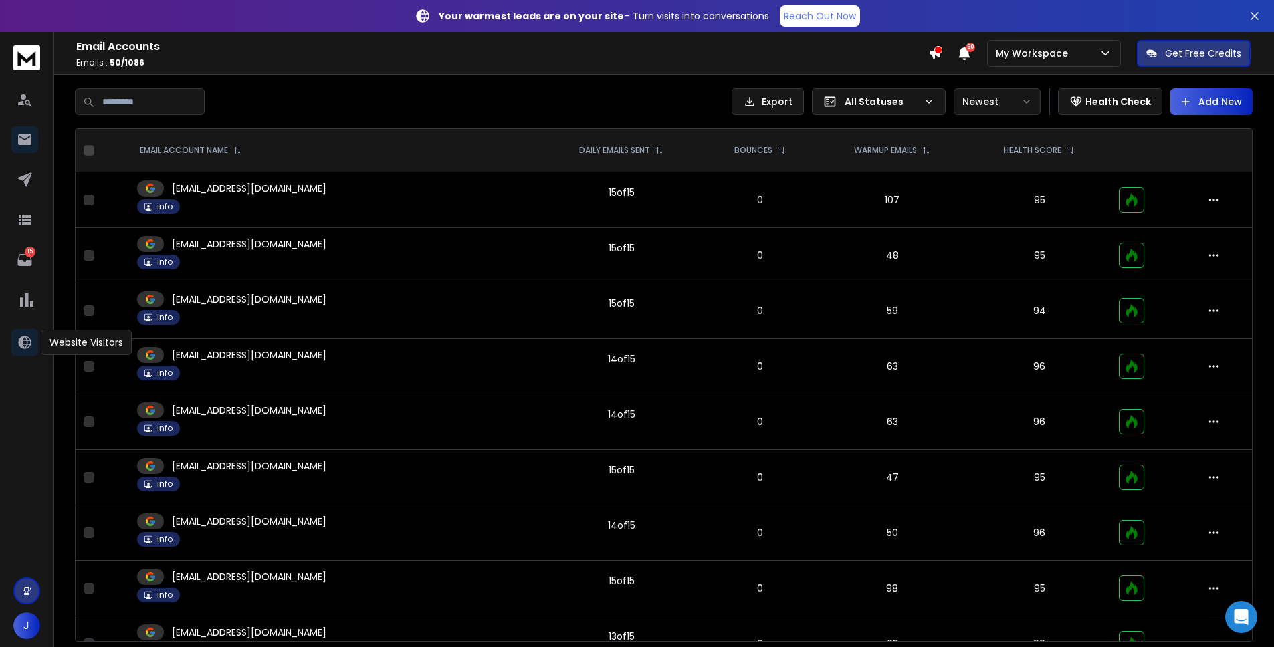
click at [25, 340] on icon at bounding box center [25, 342] width 16 height 16
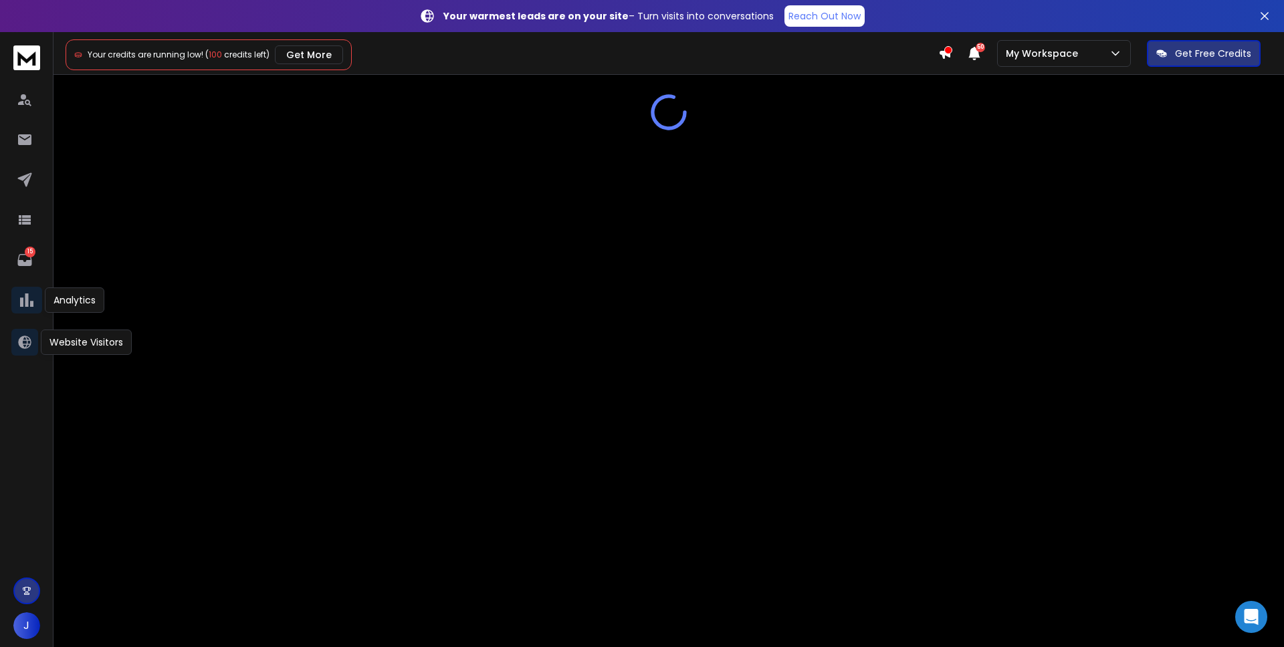
click at [31, 306] on icon at bounding box center [26, 300] width 13 height 13
